Goal: Task Accomplishment & Management: Use online tool/utility

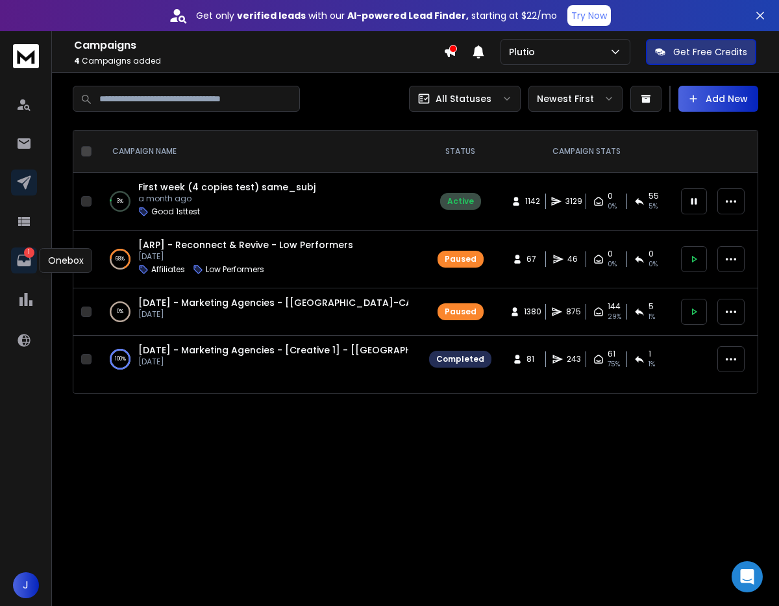
click at [16, 261] on icon at bounding box center [24, 261] width 16 height 16
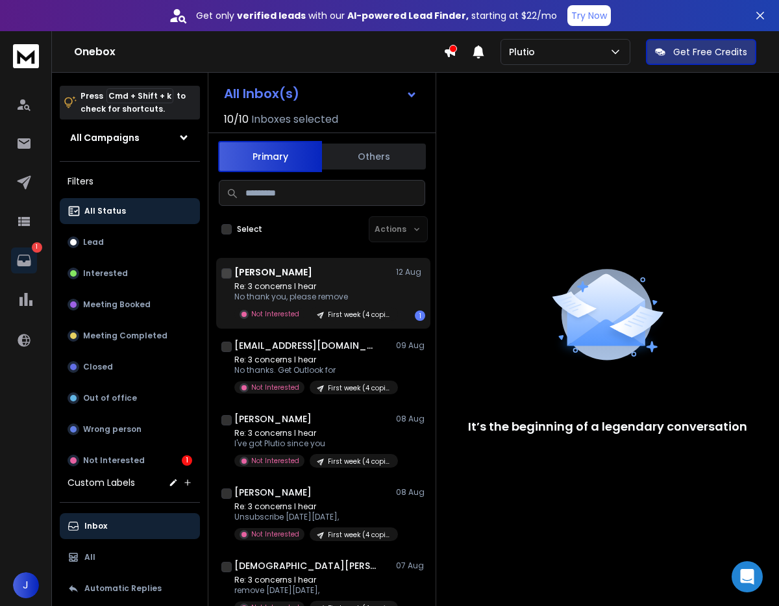
click at [274, 294] on p "No thank you, please remove" at bounding box center [312, 297] width 156 height 10
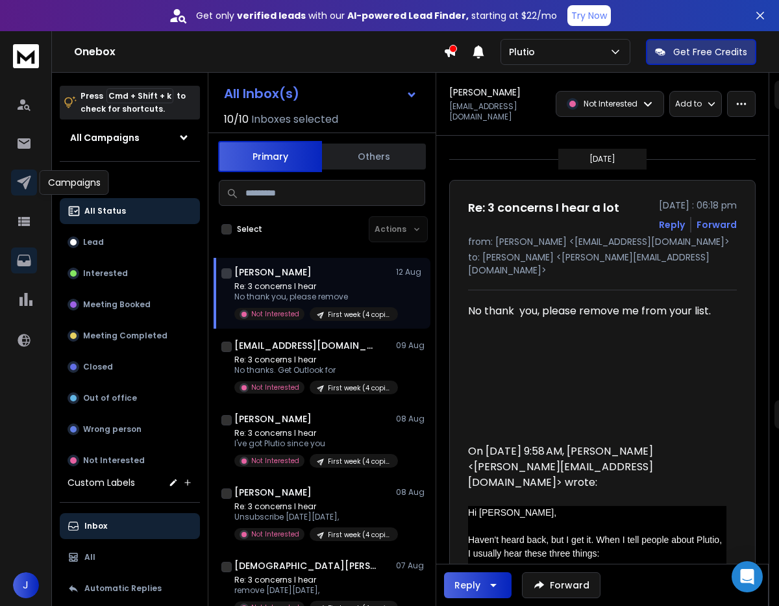
click at [27, 173] on link at bounding box center [24, 182] width 26 height 26
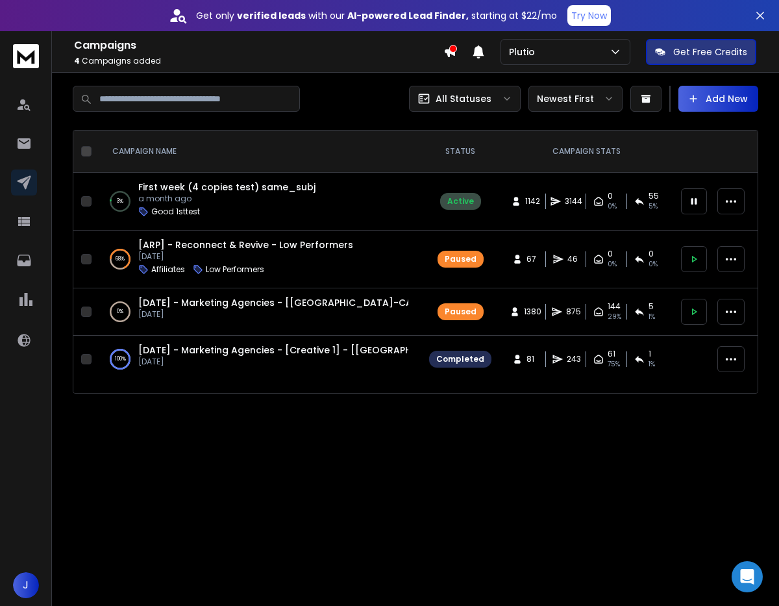
click at [691, 196] on icon at bounding box center [694, 201] width 12 height 12
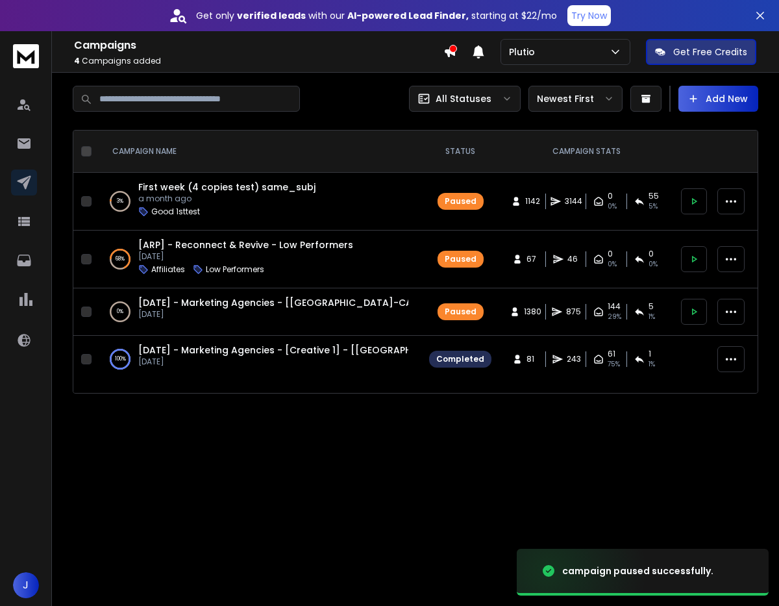
click at [732, 201] on icon "button" at bounding box center [731, 201] width 13 height 13
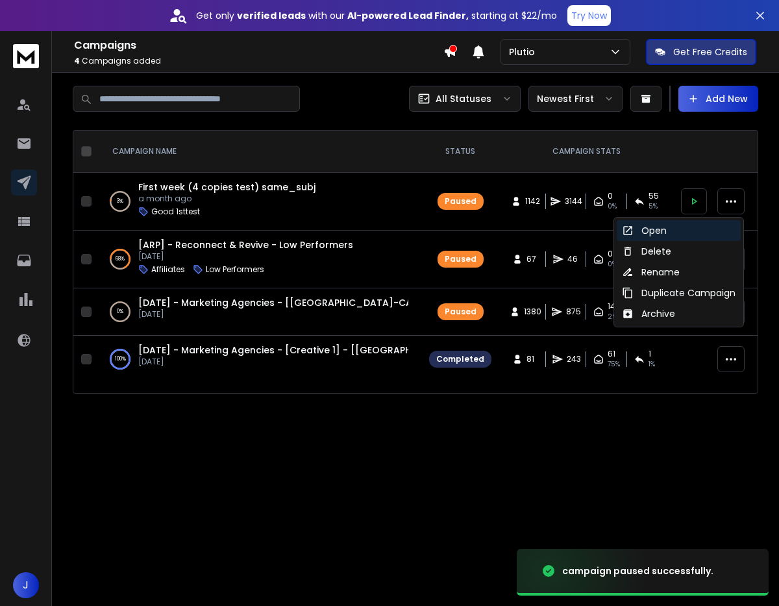
click at [732, 201] on icon "button" at bounding box center [731, 201] width 13 height 13
